Goal: Check status

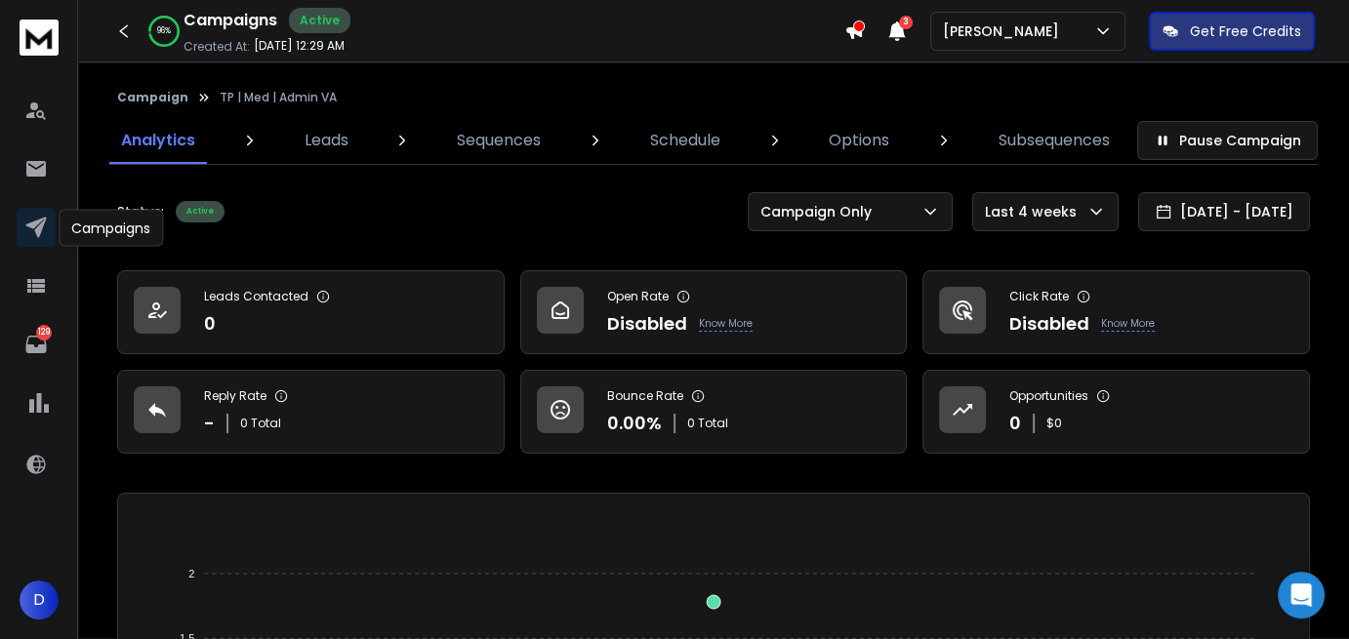
click at [34, 223] on icon at bounding box center [35, 227] width 20 height 20
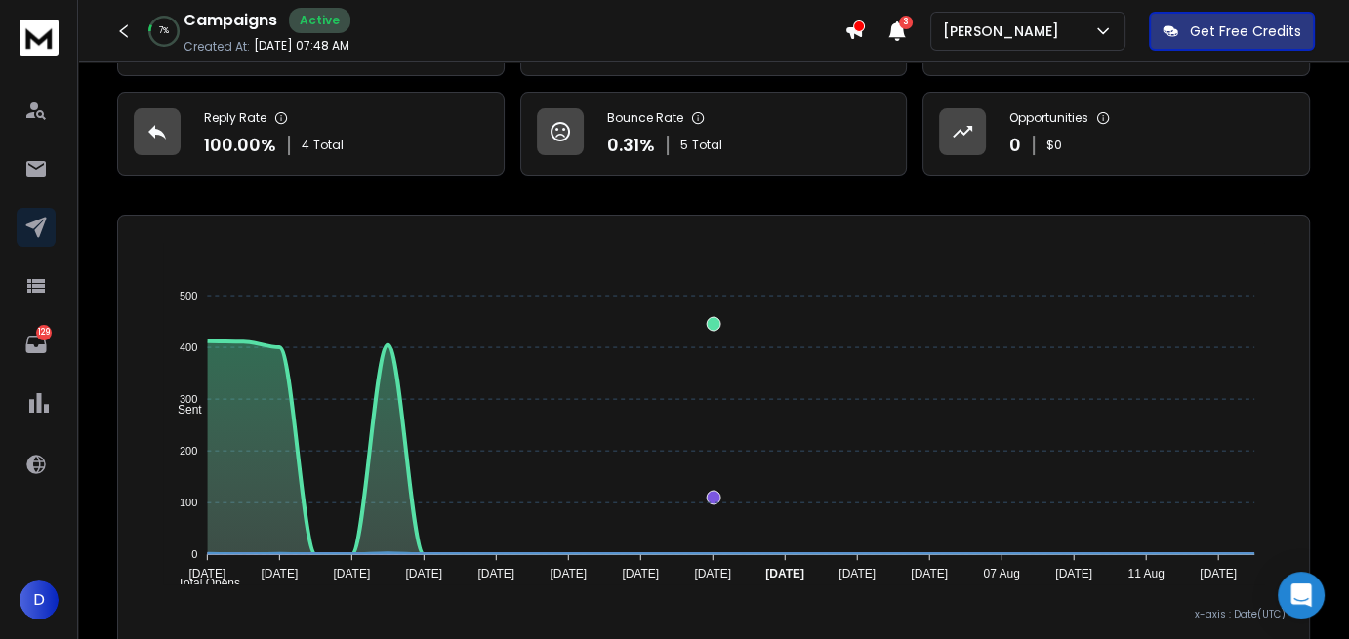
scroll to position [390, 0]
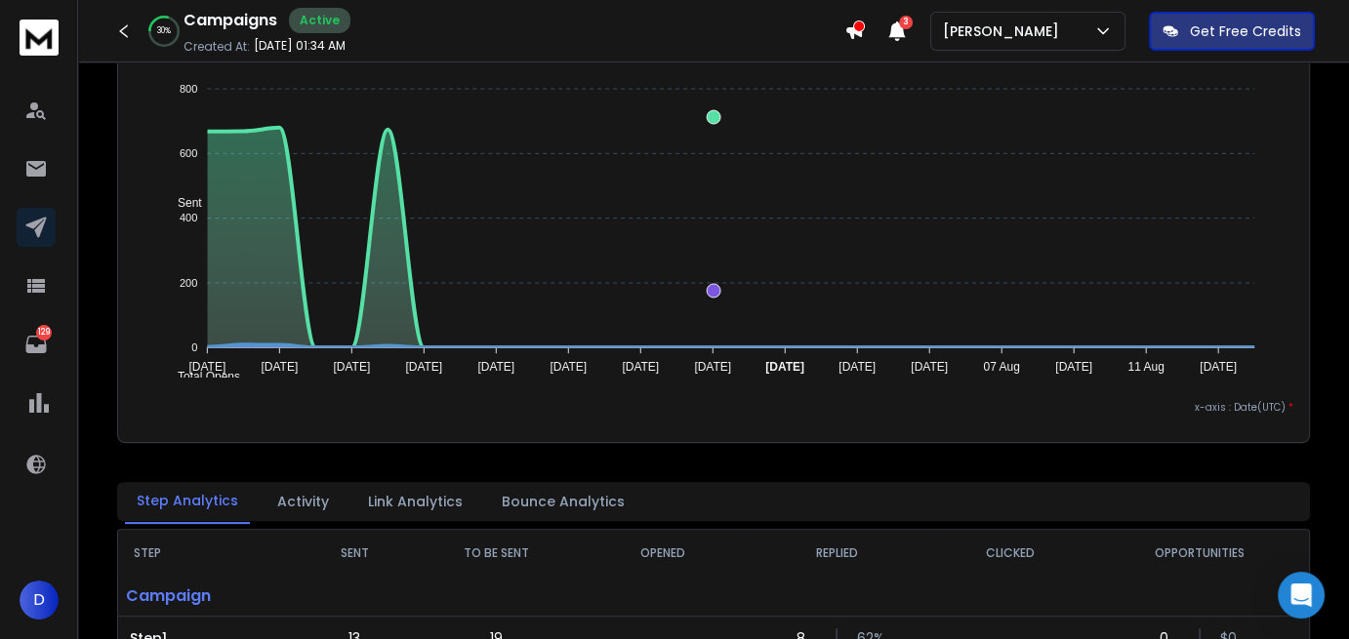
scroll to position [520, 0]
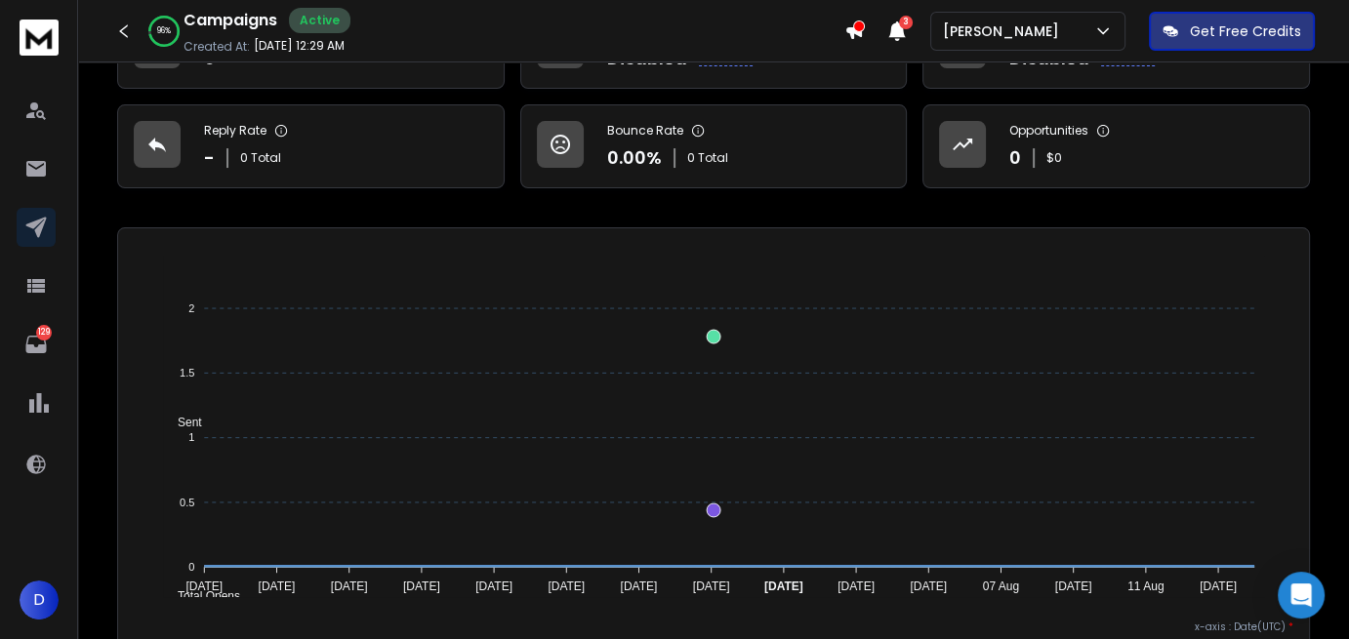
scroll to position [265, 0]
